Goal: Task Accomplishment & Management: Manage account settings

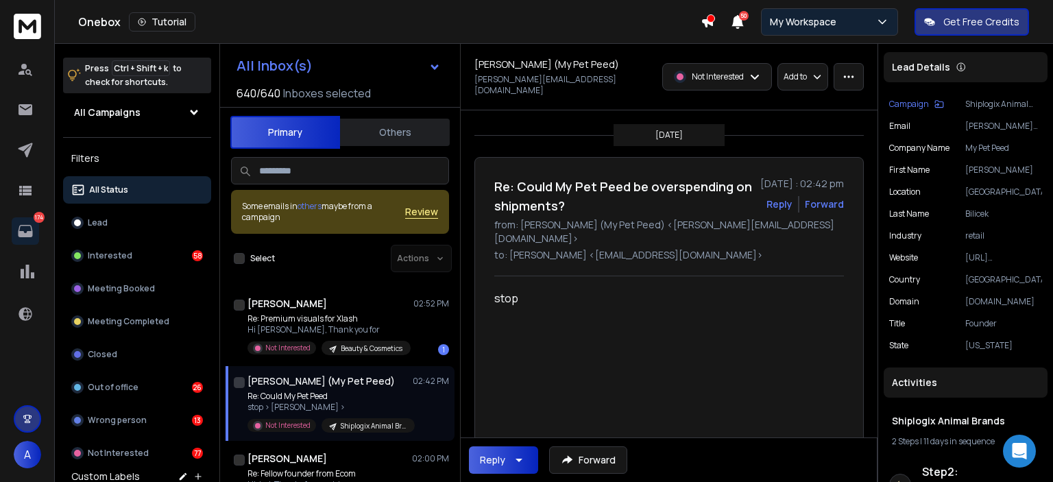
scroll to position [191, 0]
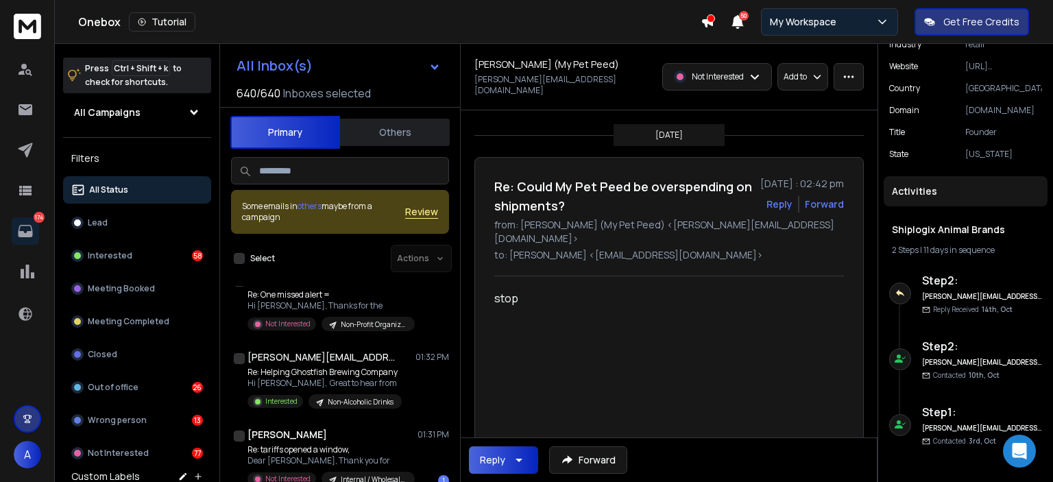
click at [839, 21] on p "My Workspace" at bounding box center [806, 22] width 72 height 14
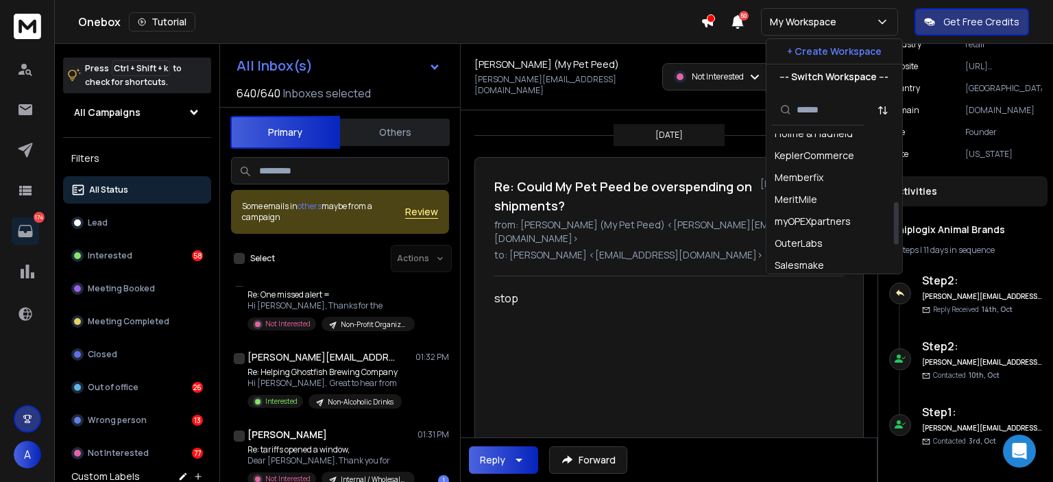
scroll to position [225, 0]
click at [808, 221] on div "OuterLabs" at bounding box center [798, 227] width 48 height 14
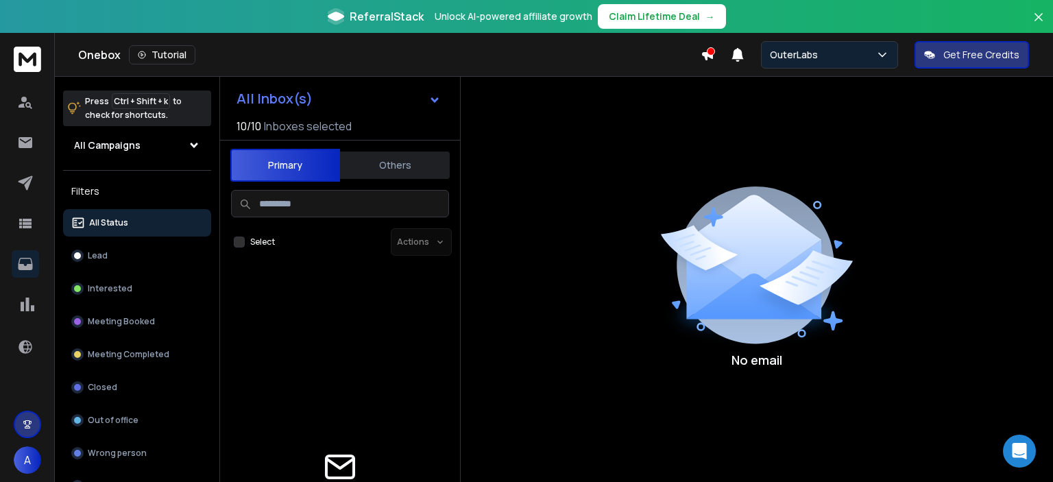
click at [850, 51] on div "OuterLabs" at bounding box center [829, 55] width 119 height 14
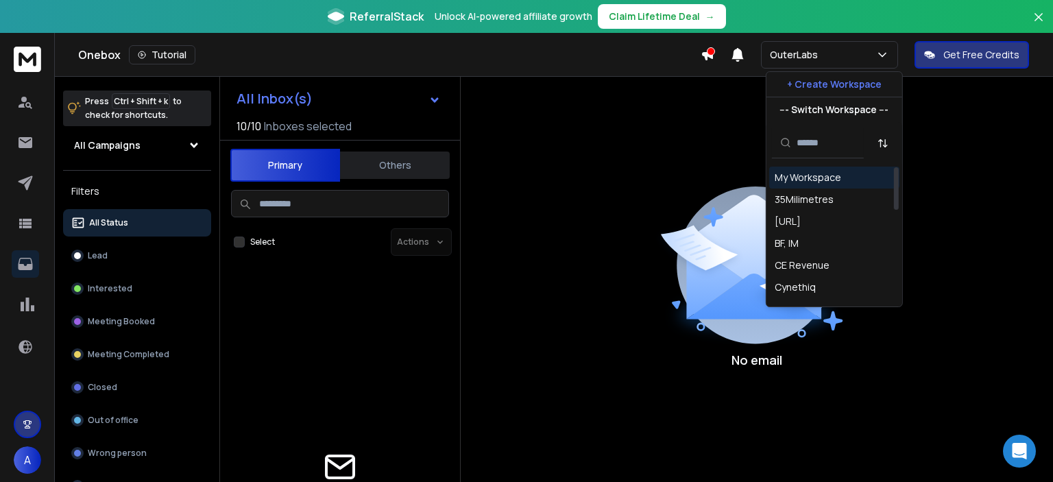
click at [824, 175] on div "My Workspace" at bounding box center [807, 178] width 66 height 14
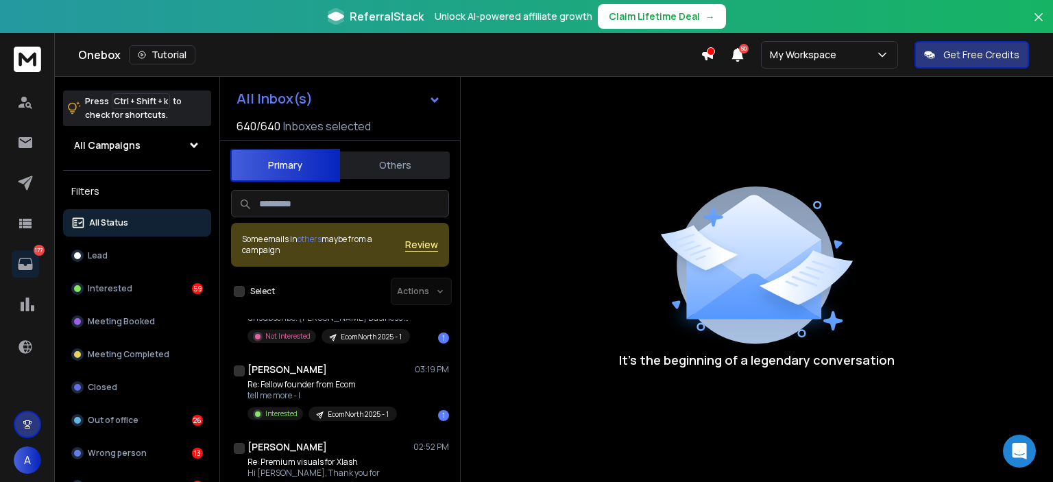
scroll to position [173, 0]
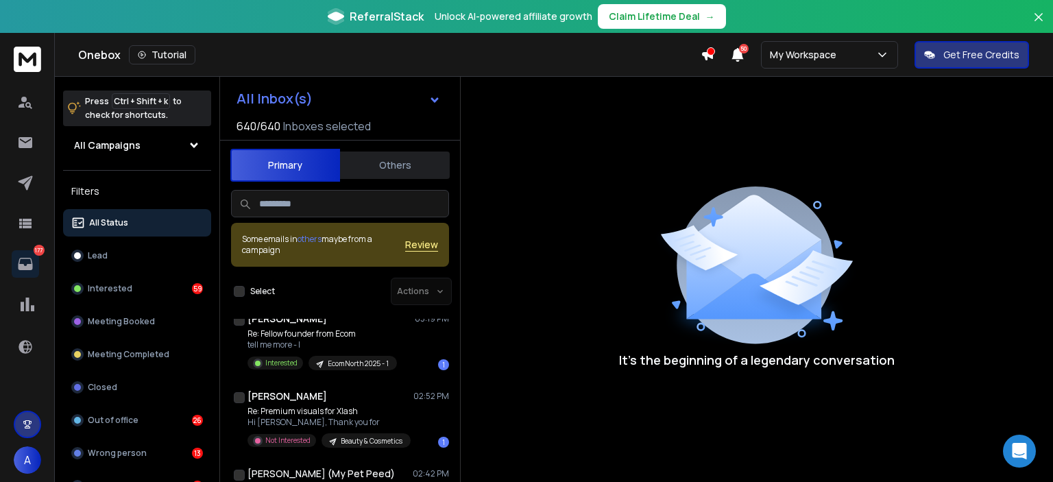
click at [372, 411] on p "Re: Premium visuals for Xlash" at bounding box center [328, 411] width 163 height 11
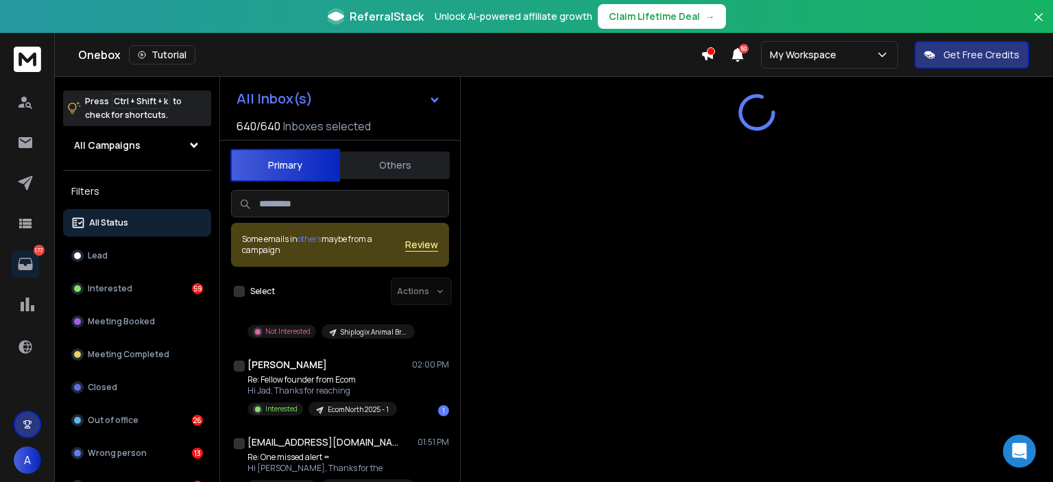
scroll to position [359, 0]
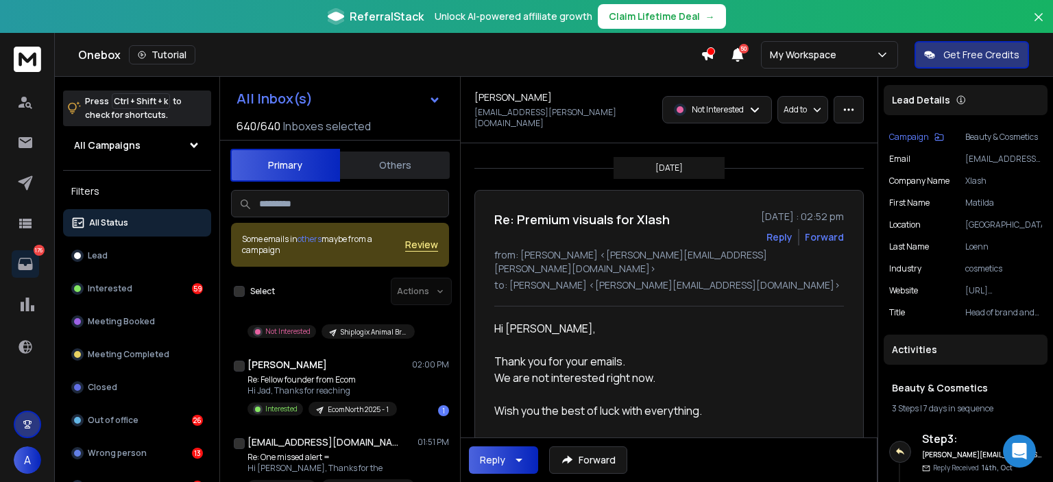
click at [1039, 22] on icon "Close banner" at bounding box center [1038, 17] width 12 height 12
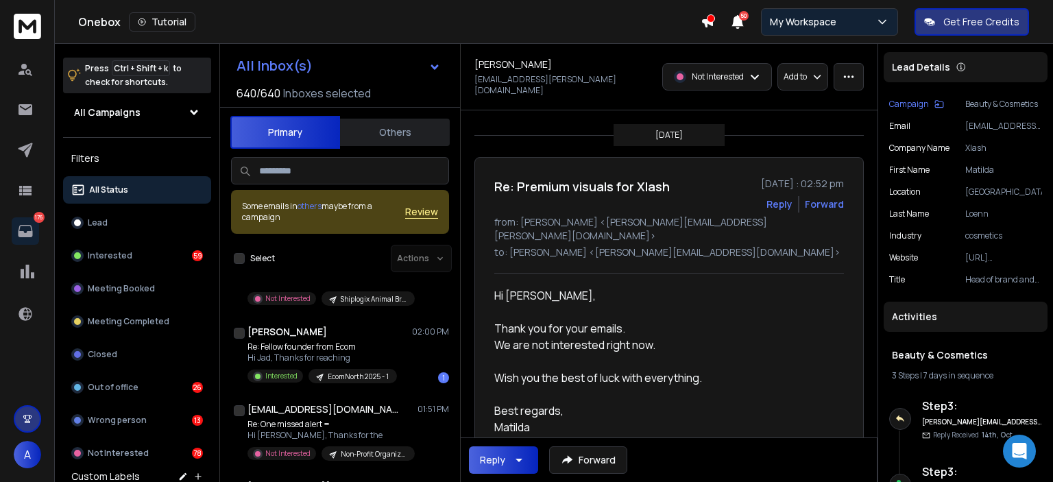
click at [833, 19] on p "My Workspace" at bounding box center [806, 22] width 72 height 14
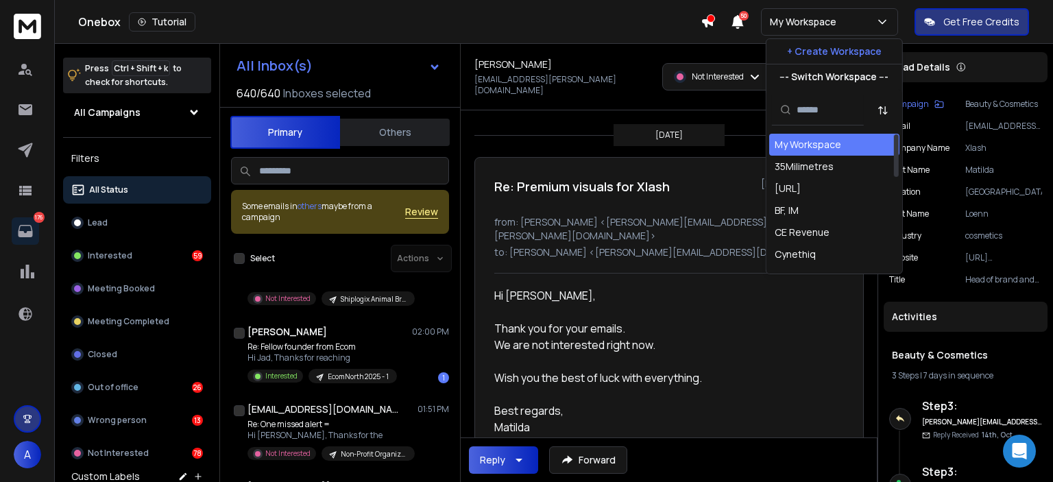
click at [814, 153] on div "My Workspace" at bounding box center [834, 145] width 130 height 22
